Goal: Information Seeking & Learning: Learn about a topic

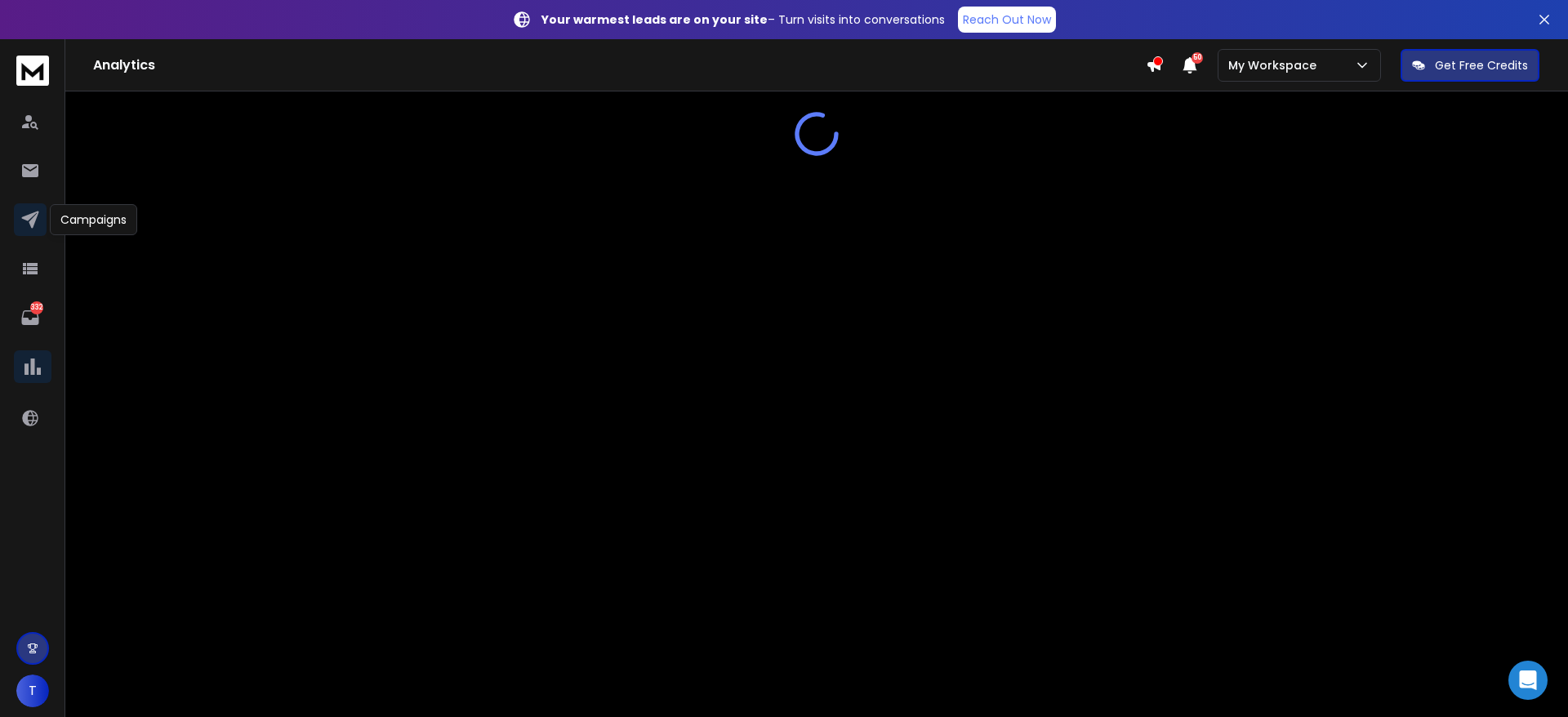
click at [30, 223] on icon at bounding box center [29, 219] width 17 height 17
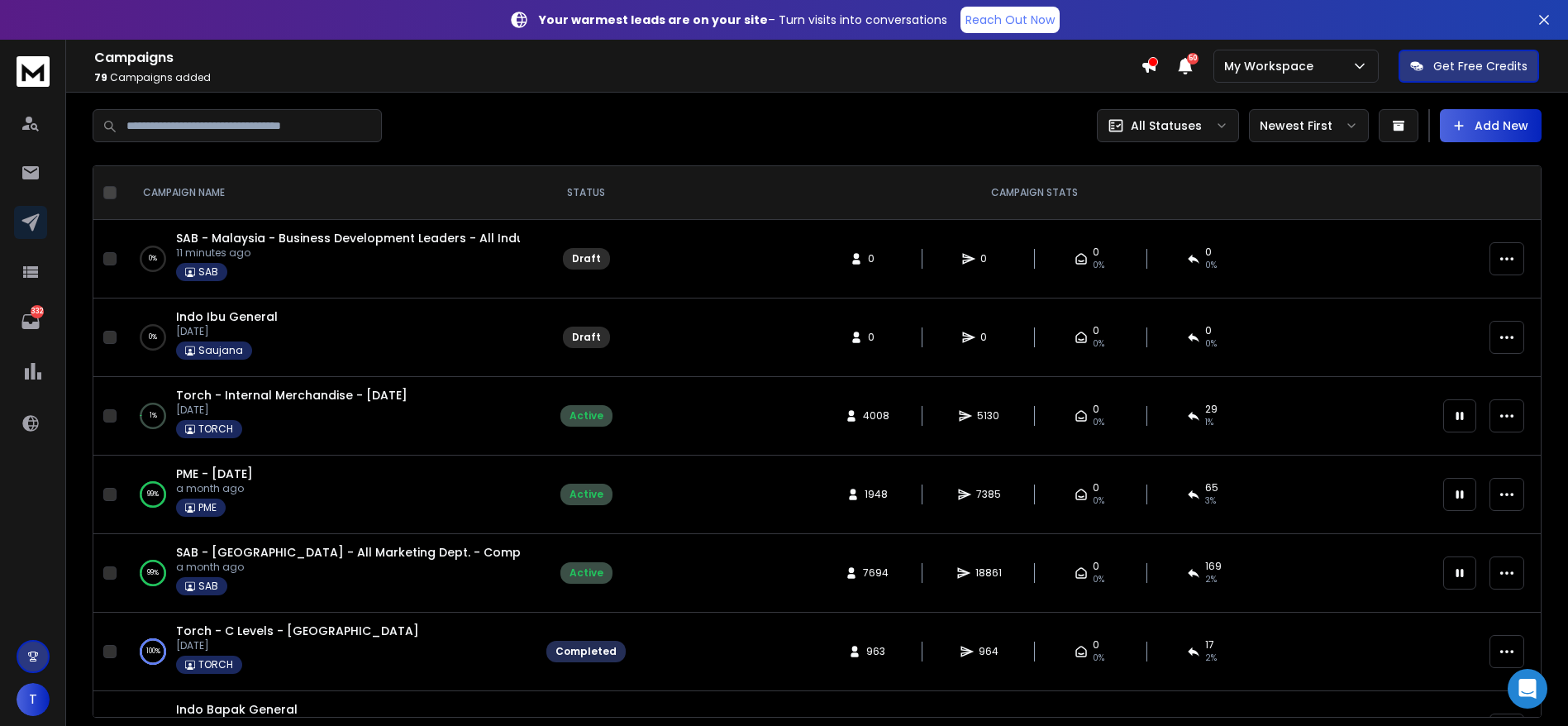
click at [234, 126] on input at bounding box center [238, 125] width 290 height 33
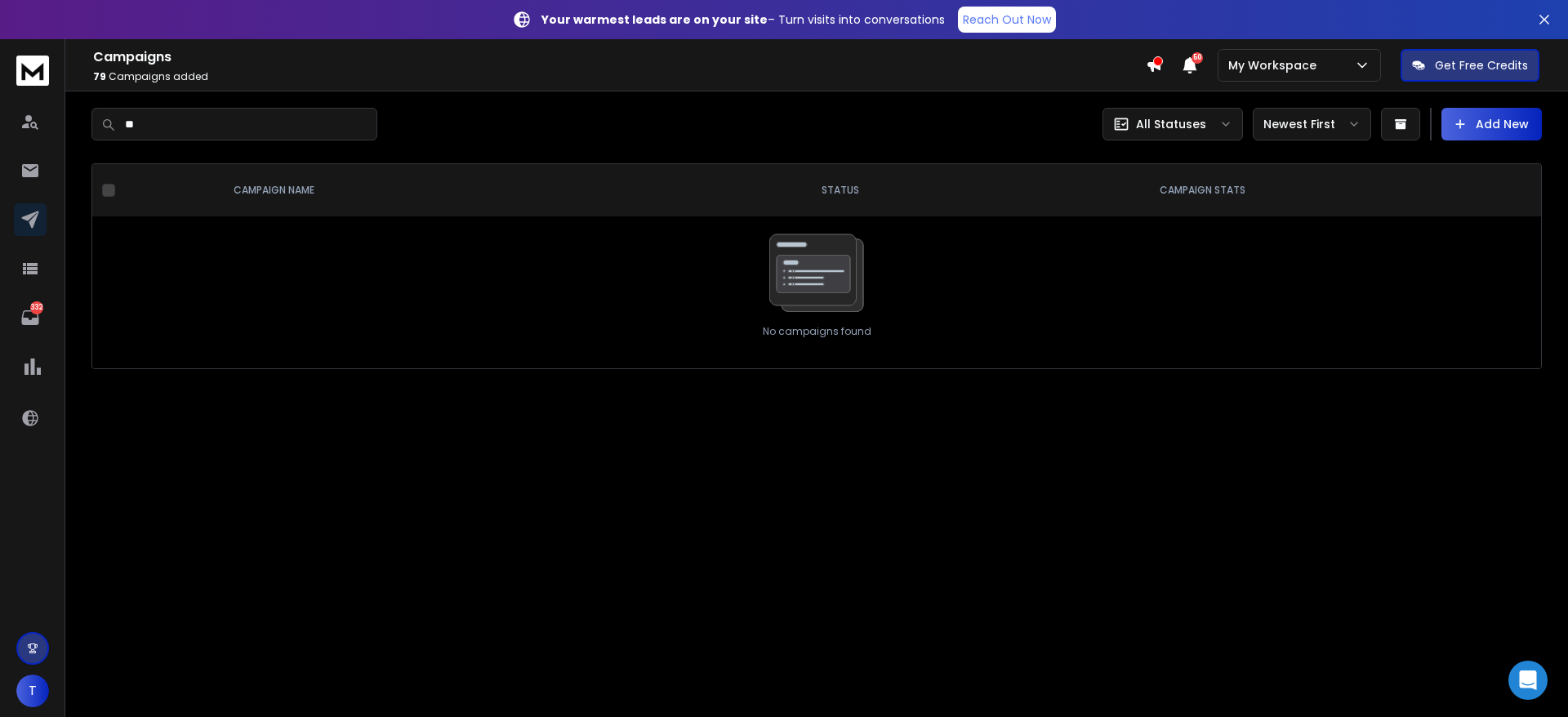
type input "*"
click at [45, 362] on link at bounding box center [33, 366] width 38 height 38
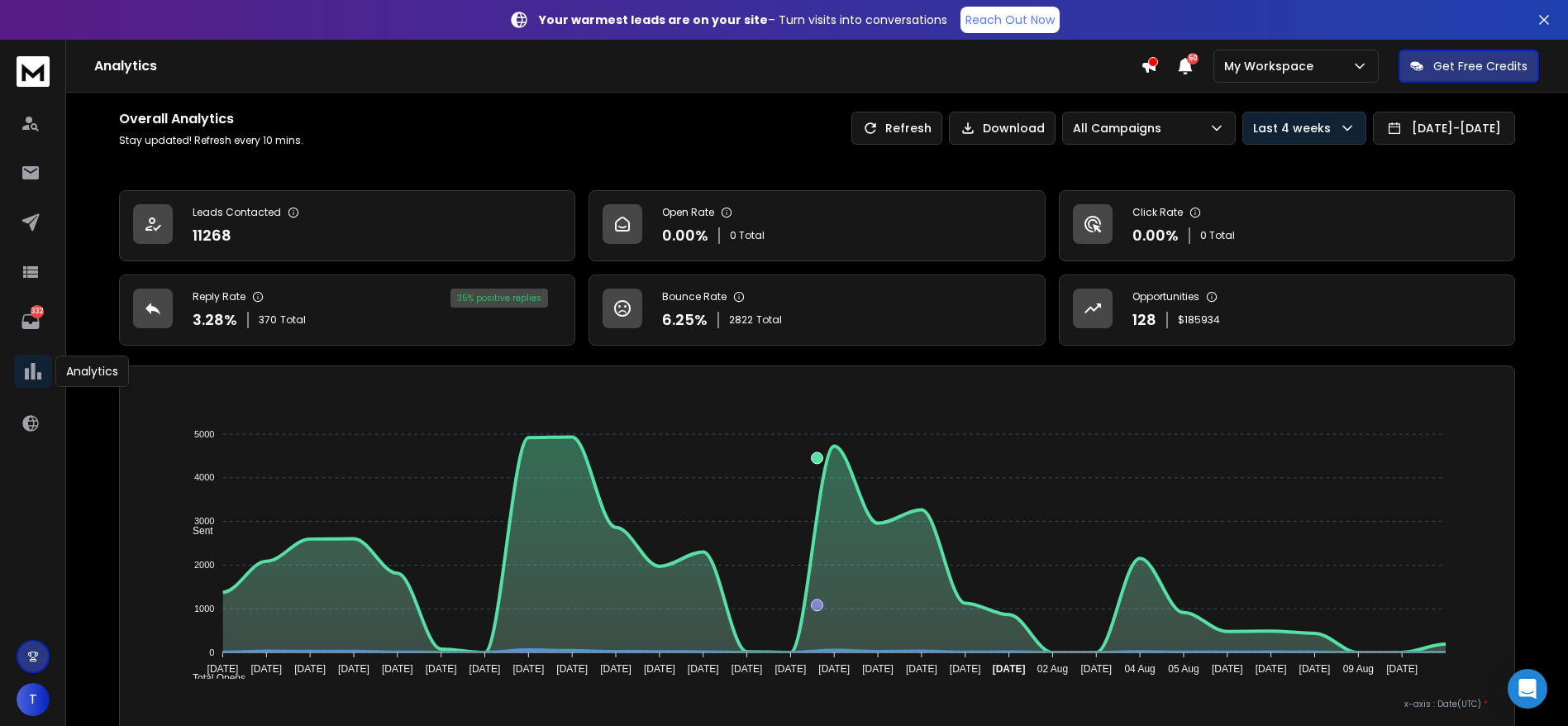
click at [1282, 137] on button "Last 4 weeks" at bounding box center [1304, 128] width 124 height 33
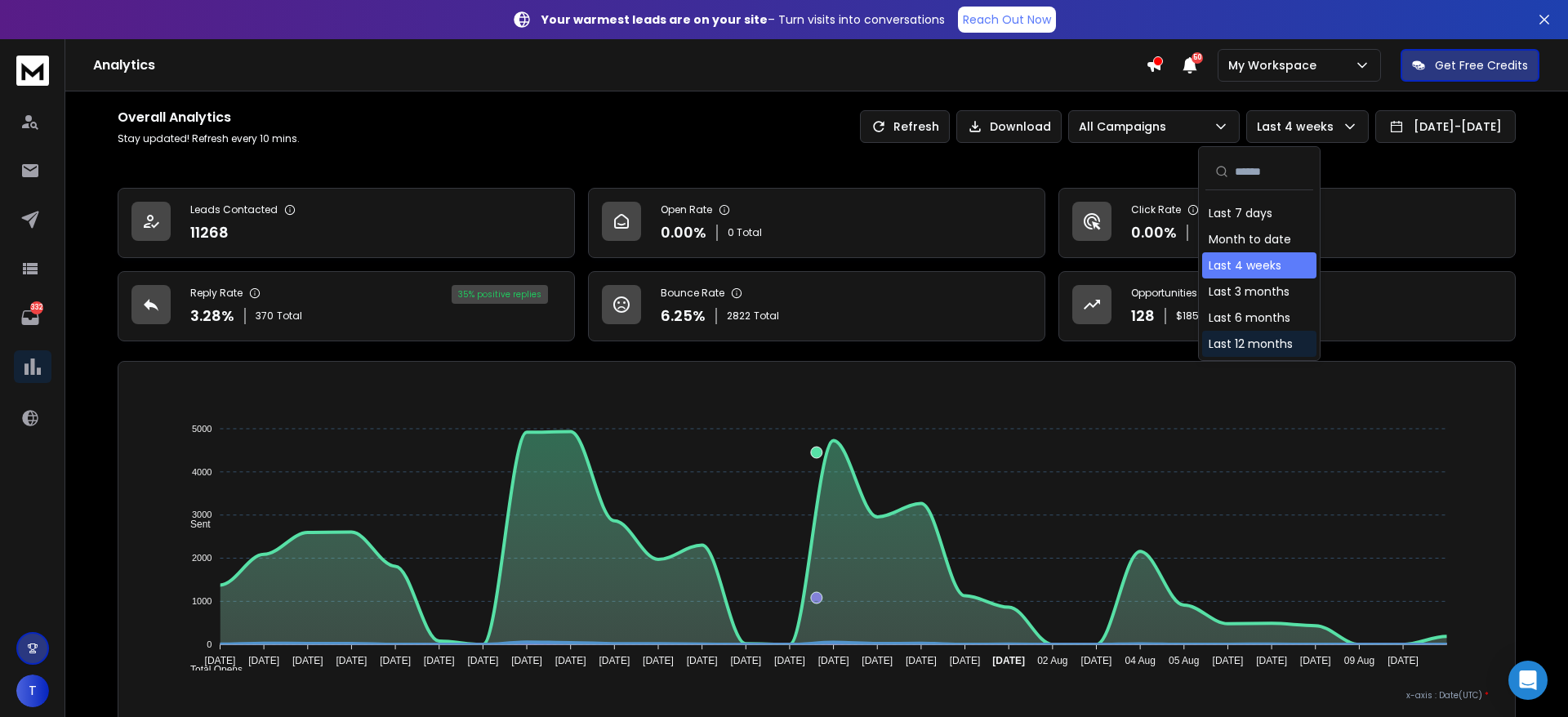
click at [1262, 343] on div "Last 12 months" at bounding box center [1250, 343] width 84 height 16
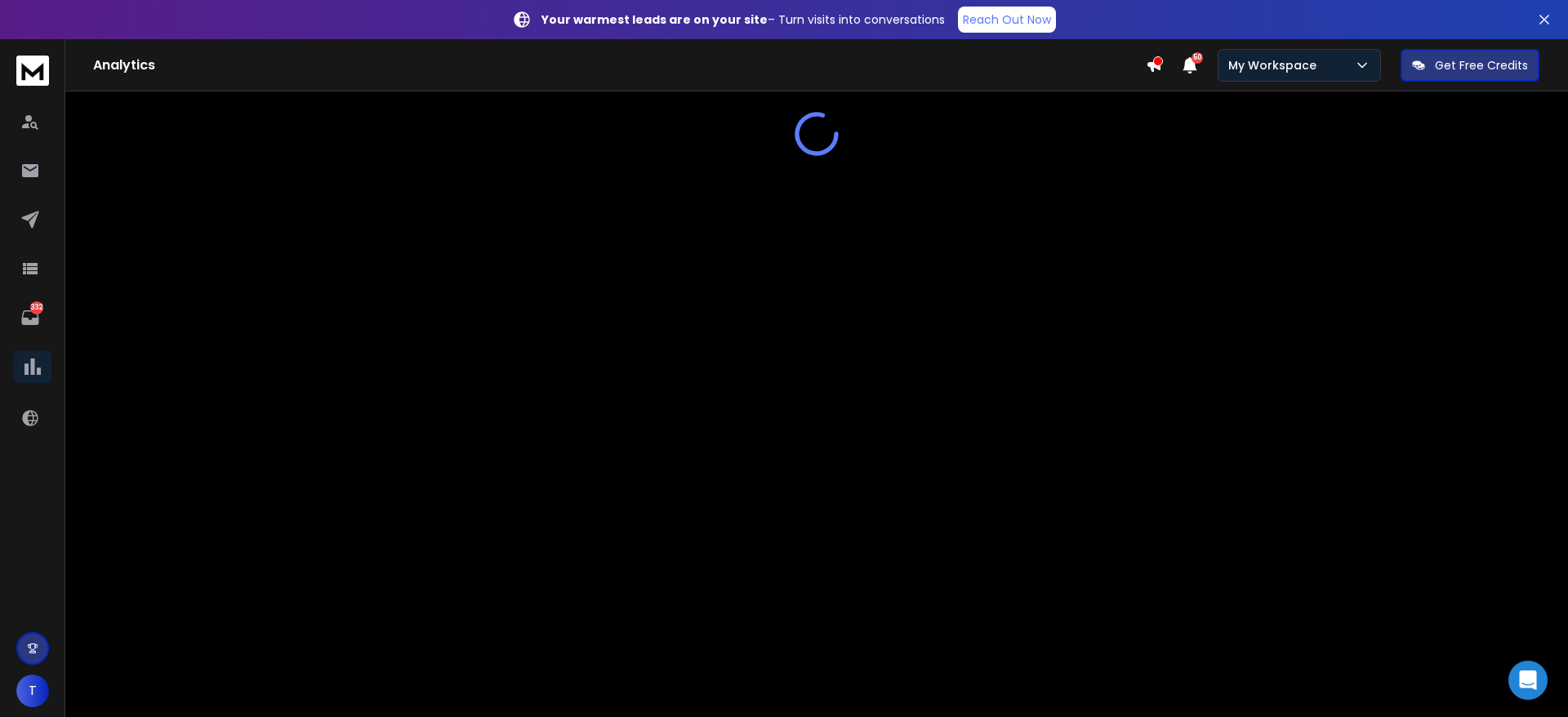
click at [1265, 56] on button "My Workspace" at bounding box center [1299, 64] width 163 height 33
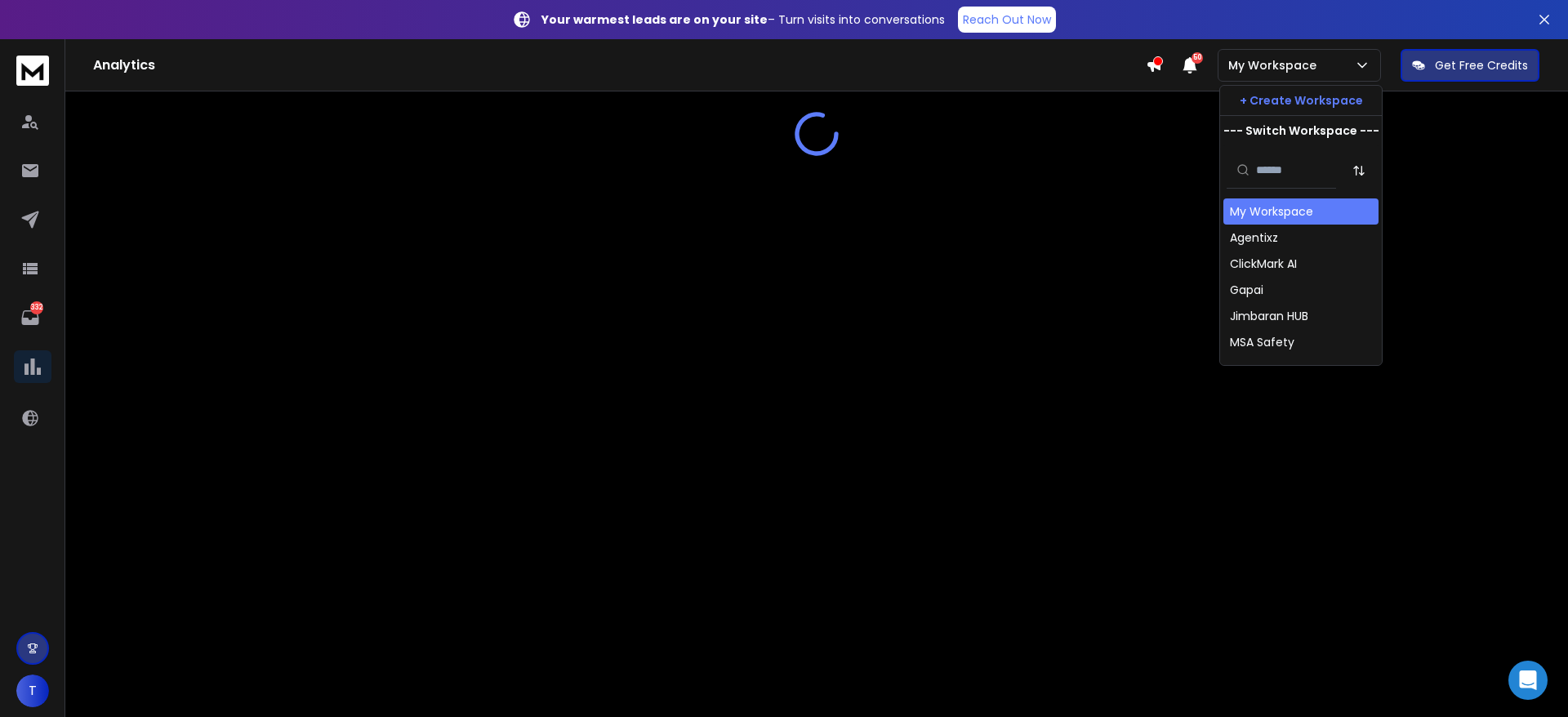
click at [1072, 123] on div at bounding box center [817, 133] width 1451 height 52
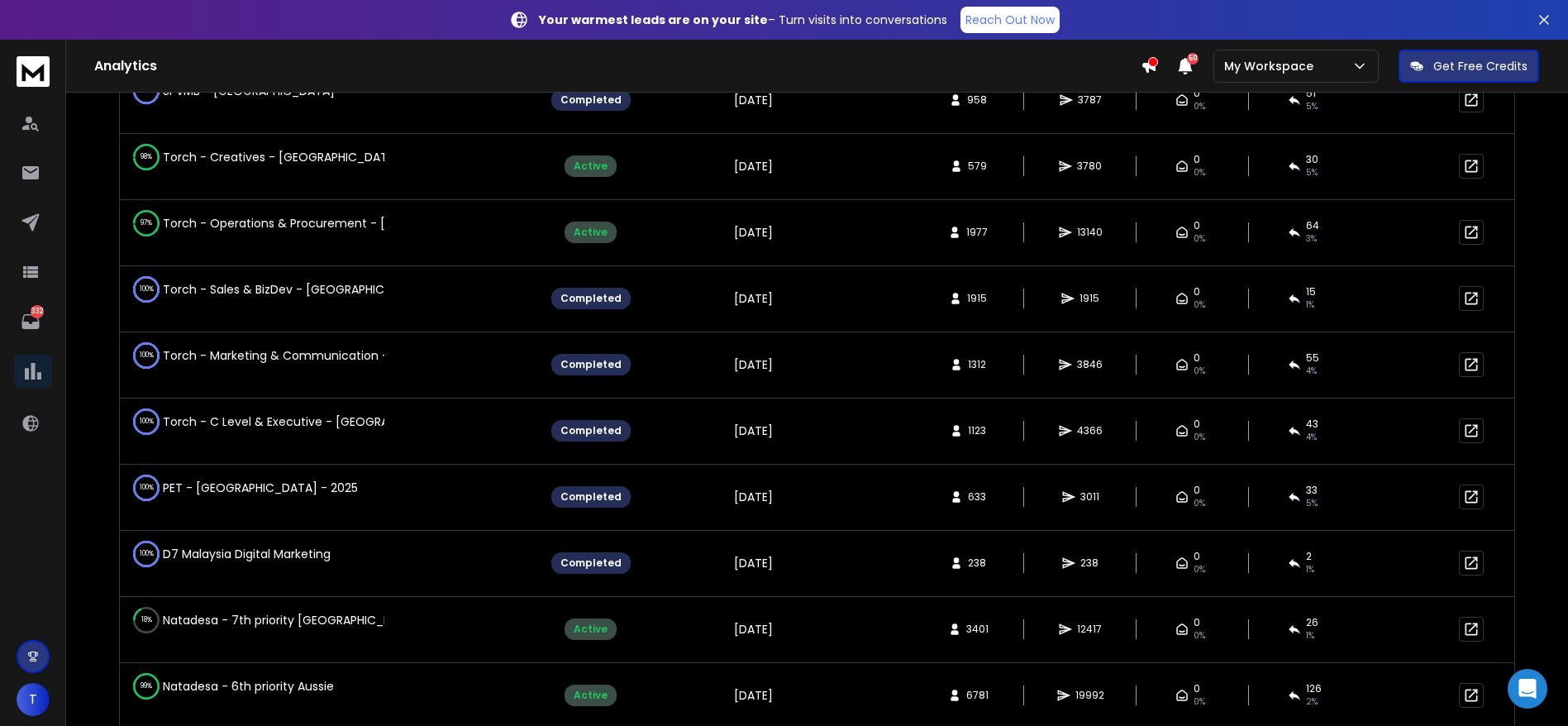
scroll to position [2885, 0]
